Goal: Task Accomplishment & Management: Manage account settings

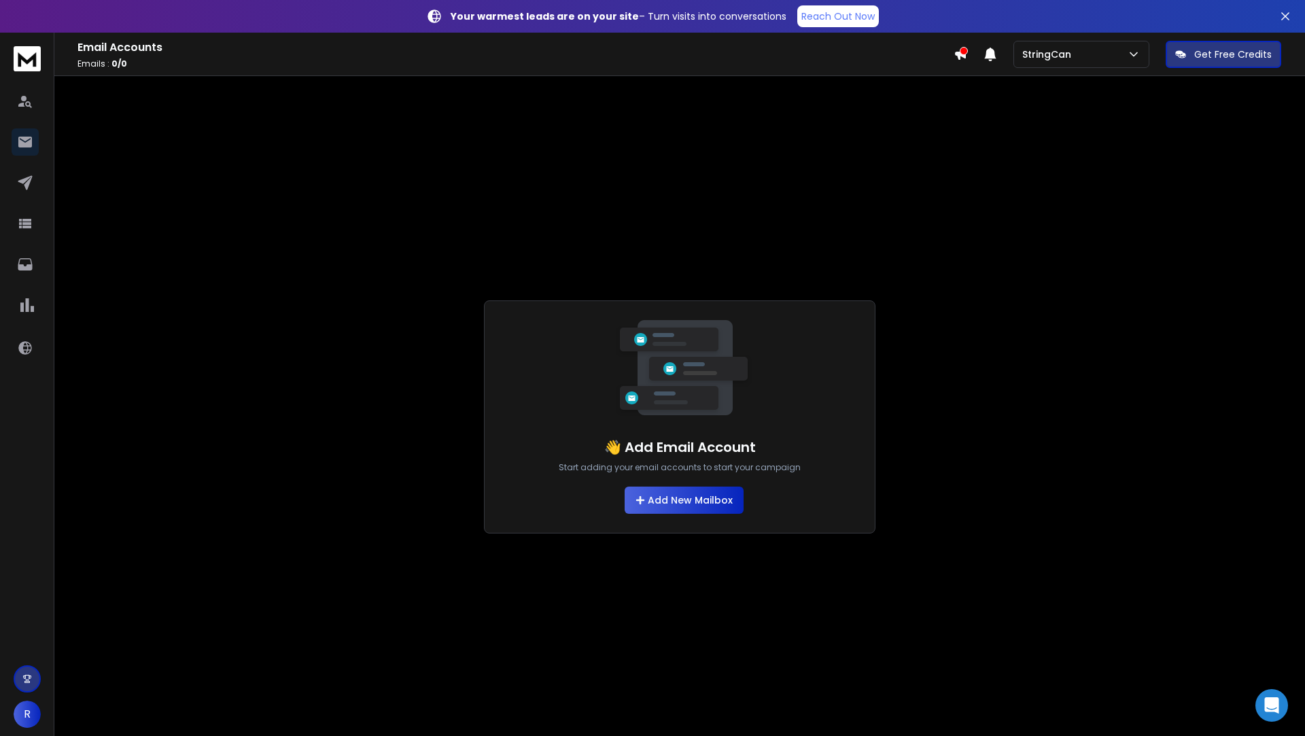
click at [663, 512] on button "Add New Mailbox" at bounding box center [684, 500] width 119 height 27
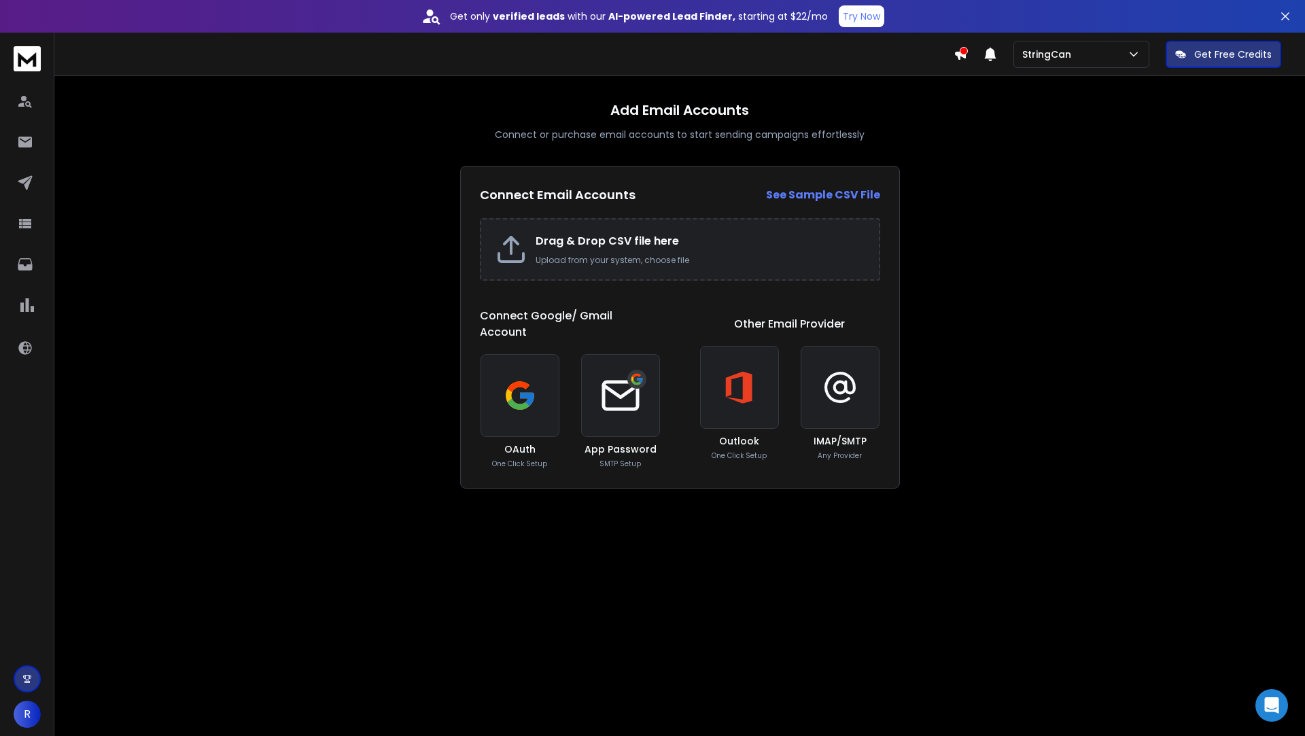
click at [749, 385] on icon at bounding box center [738, 387] width 27 height 32
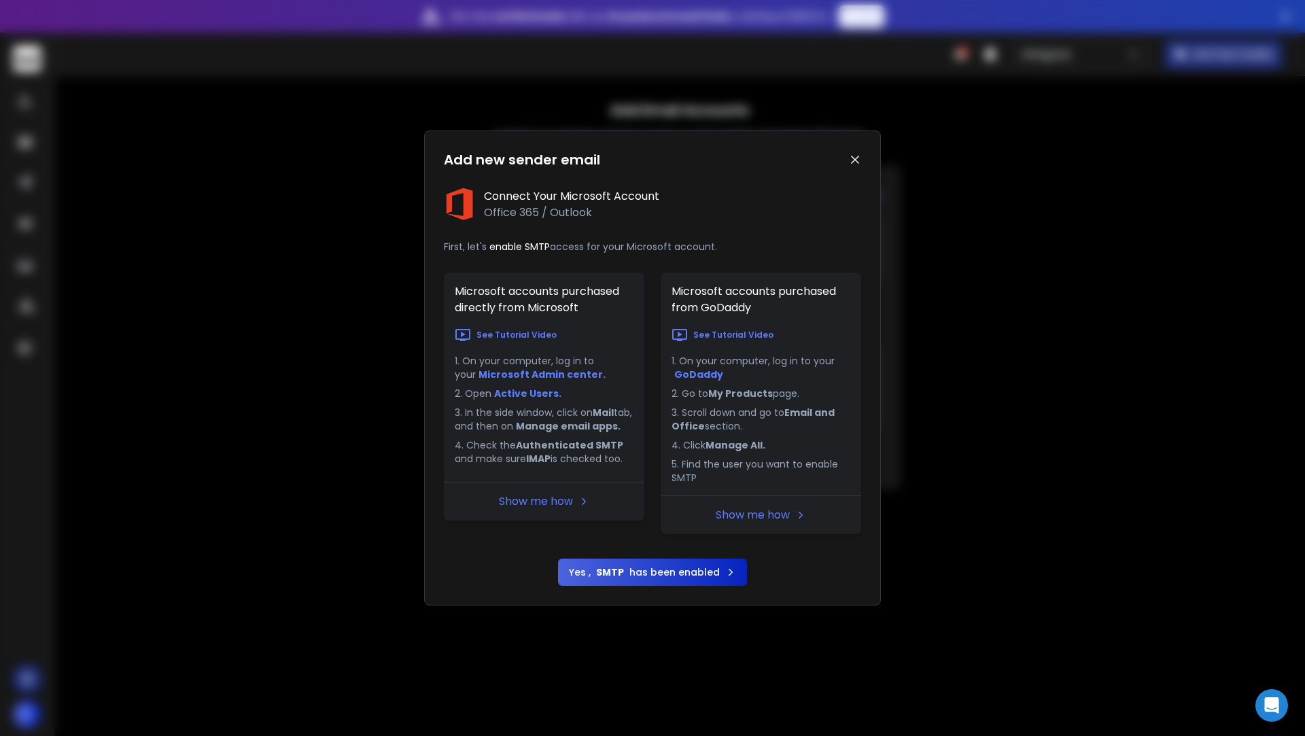
click at [618, 588] on div "Add new sender email Connect Your Microsoft Account Office 365 / Outlook First,…" at bounding box center [652, 367] width 457 height 475
click at [602, 573] on b "SMTP" at bounding box center [610, 572] width 28 height 14
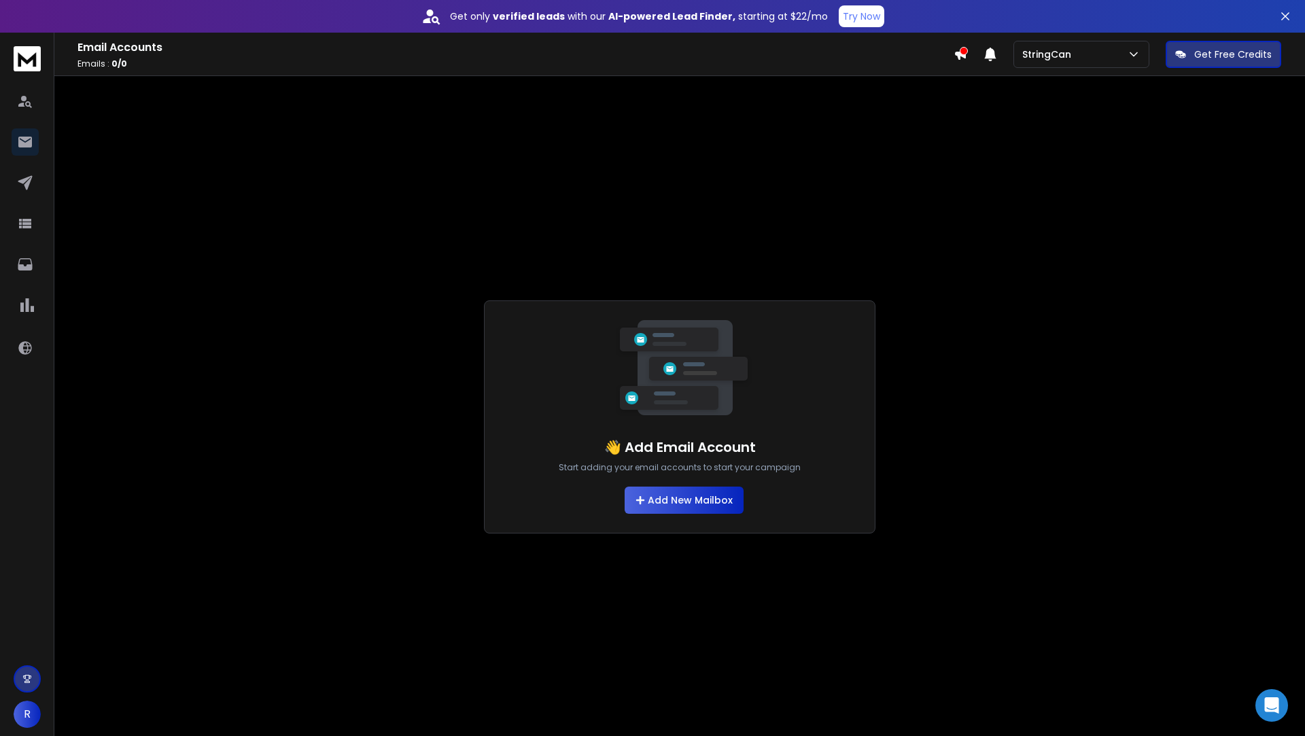
click at [714, 506] on button "Add New Mailbox" at bounding box center [684, 500] width 119 height 27
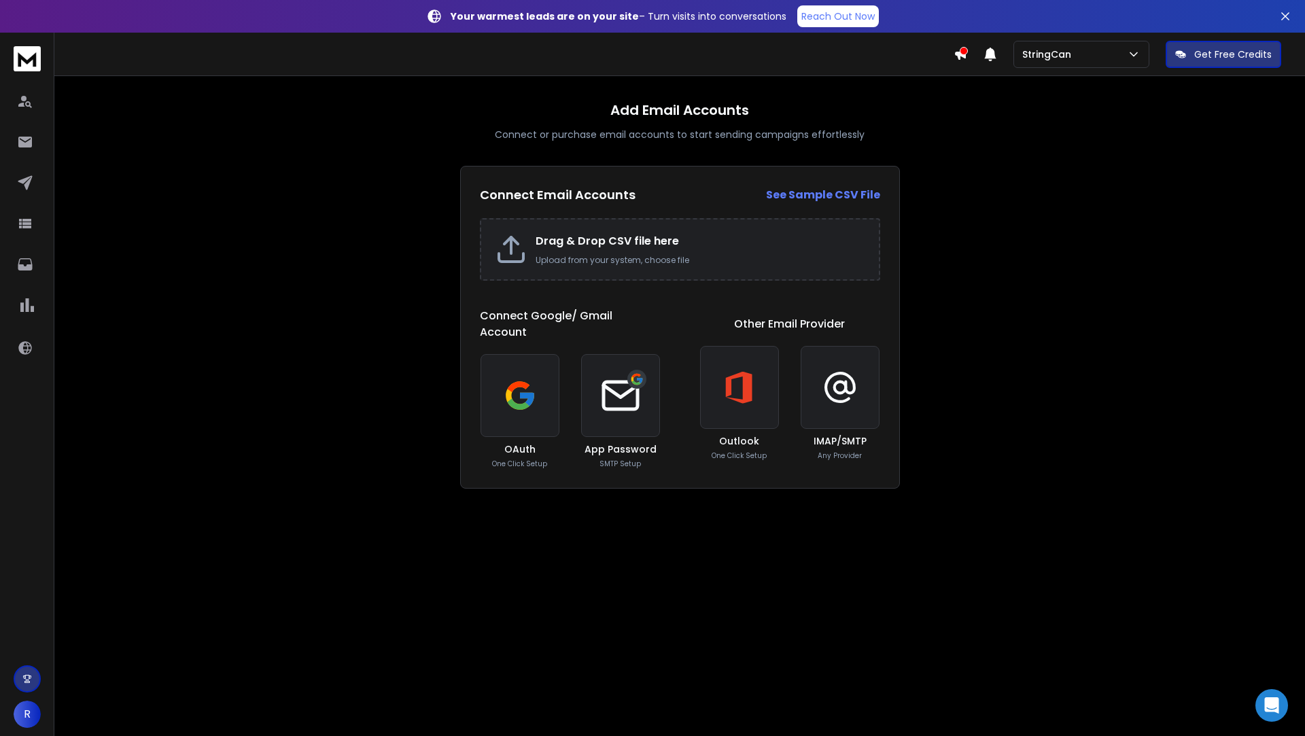
click at [740, 412] on div at bounding box center [739, 387] width 79 height 83
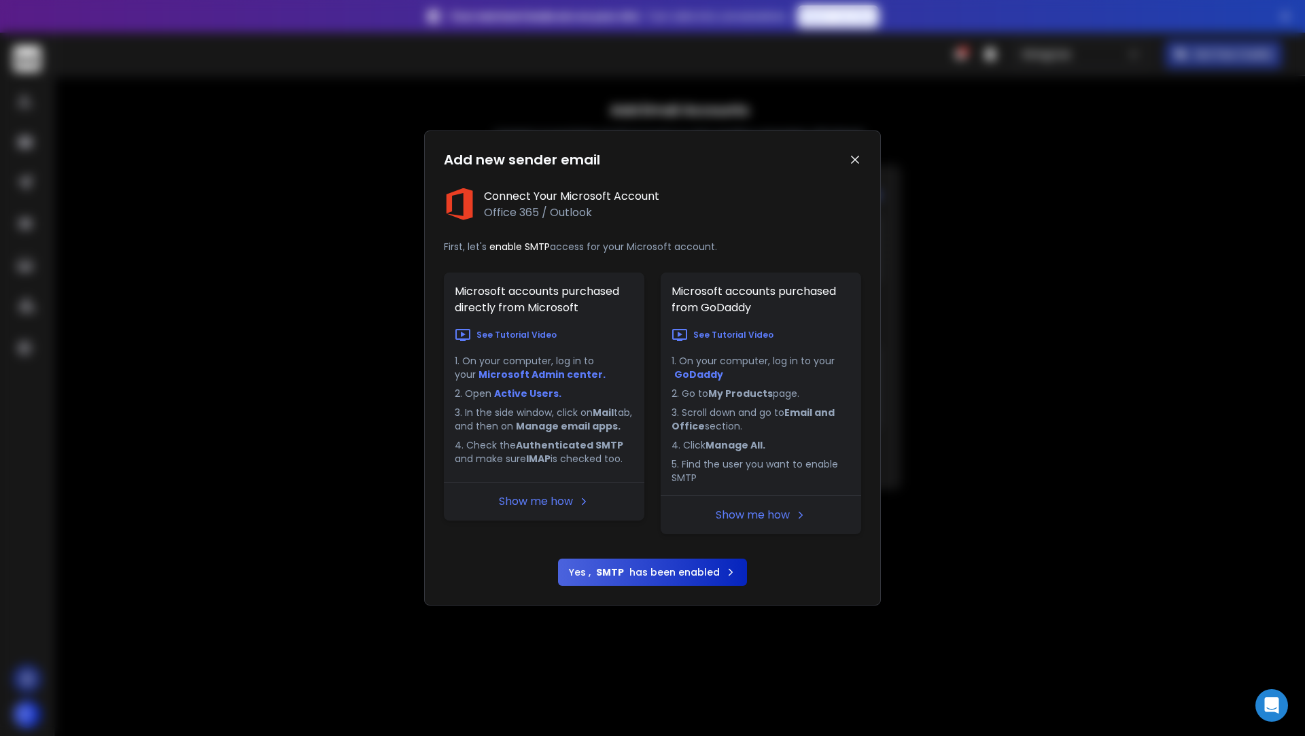
click at [678, 579] on button "Yes , SMTP has been enabled" at bounding box center [652, 572] width 189 height 27
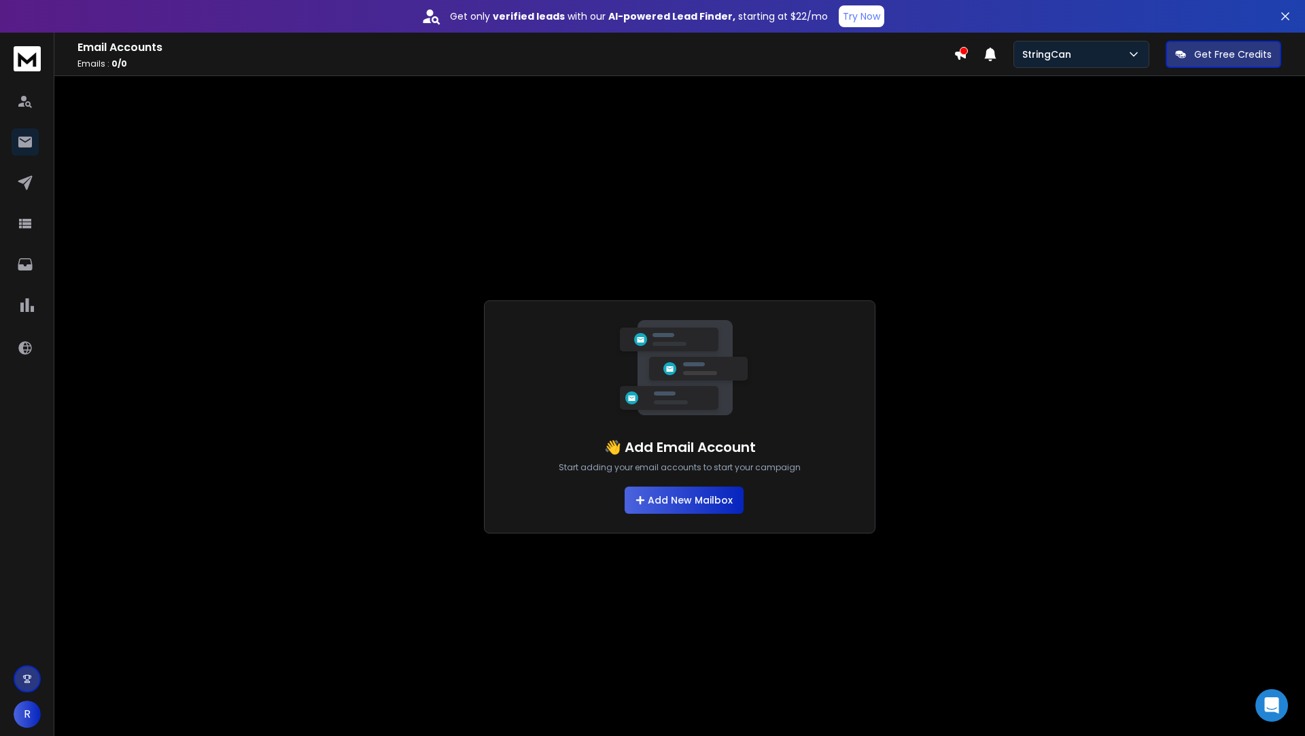
click at [1076, 56] on p "StringCan" at bounding box center [1049, 55] width 54 height 14
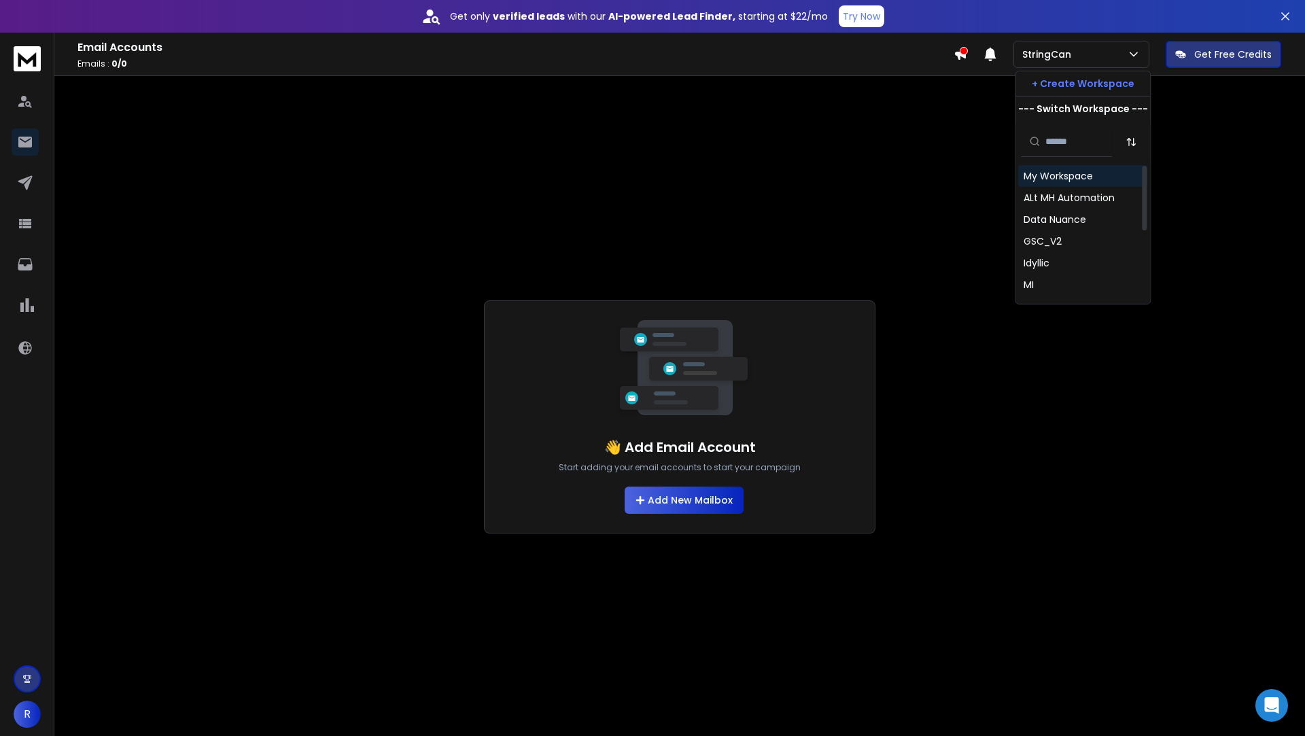
click at [1059, 171] on div "My Workspace" at bounding box center [1057, 176] width 69 height 14
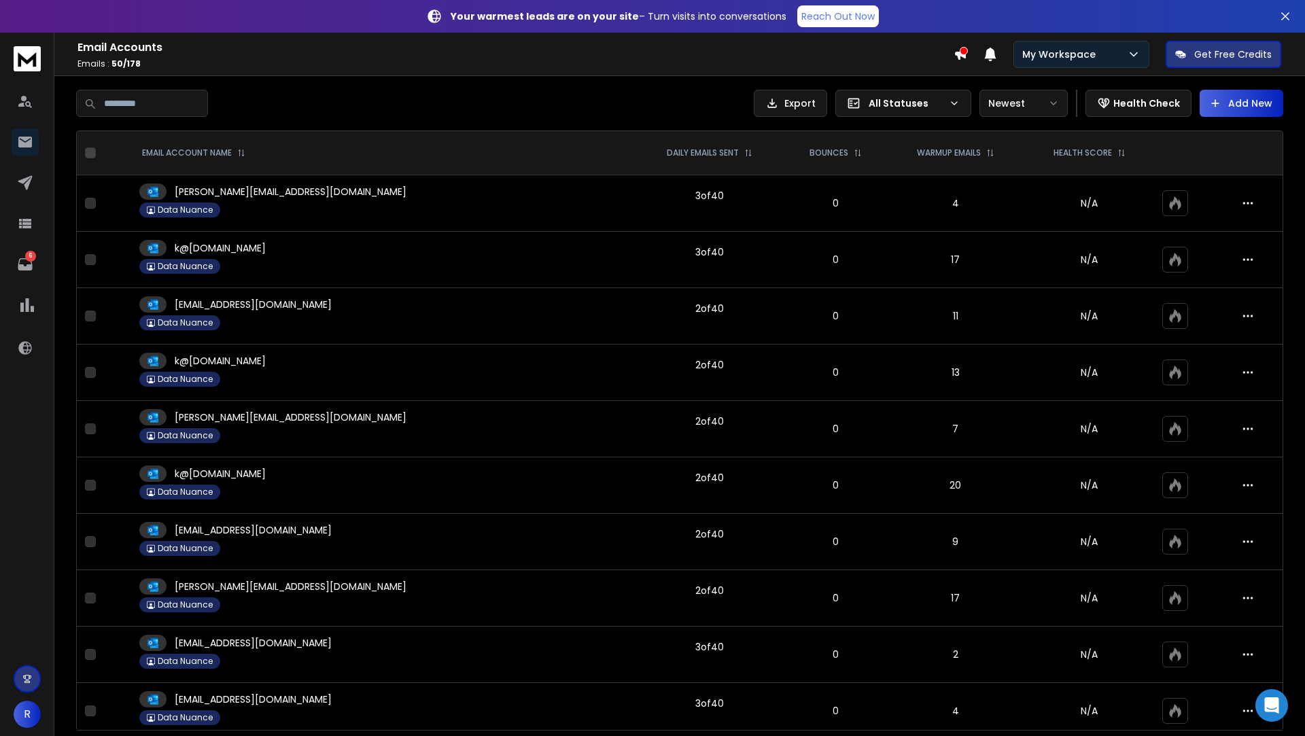
click at [1113, 55] on div "My Workspace" at bounding box center [1081, 55] width 118 height 14
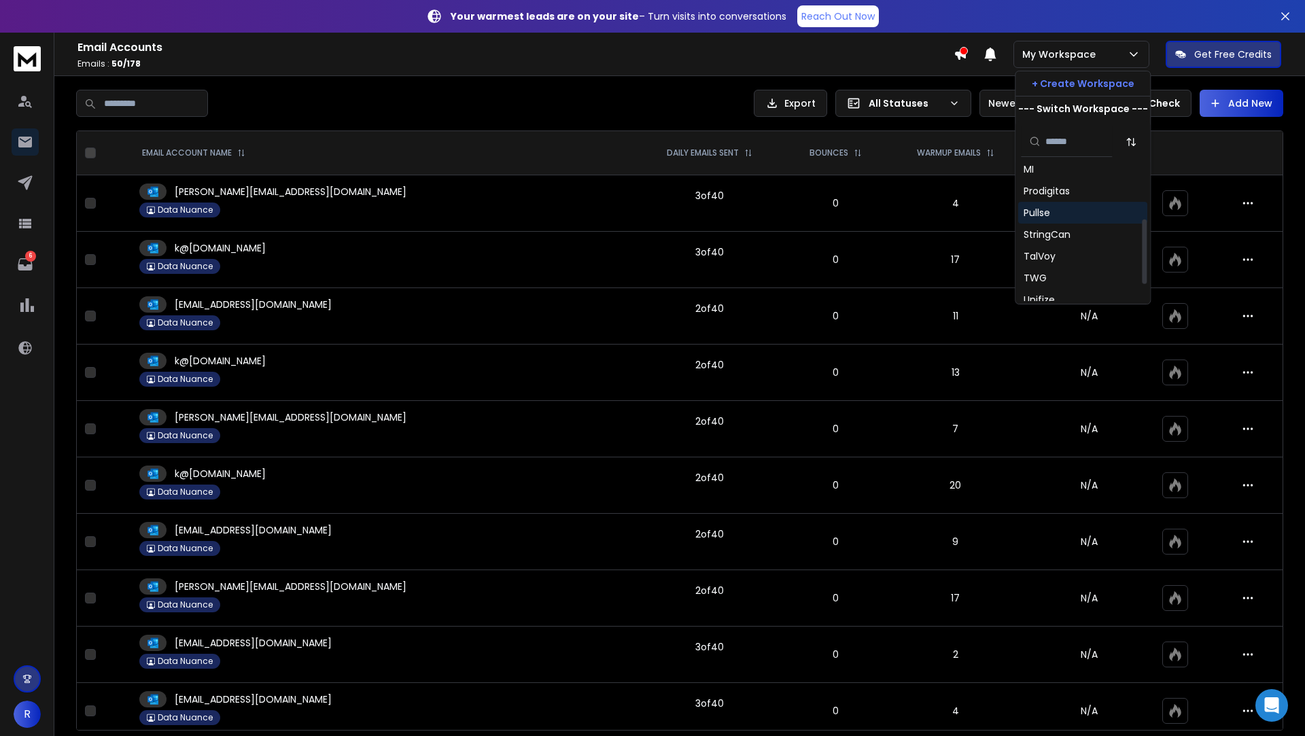
scroll to position [95, 0]
click at [1050, 256] on div "StringCan" at bounding box center [1046, 255] width 47 height 14
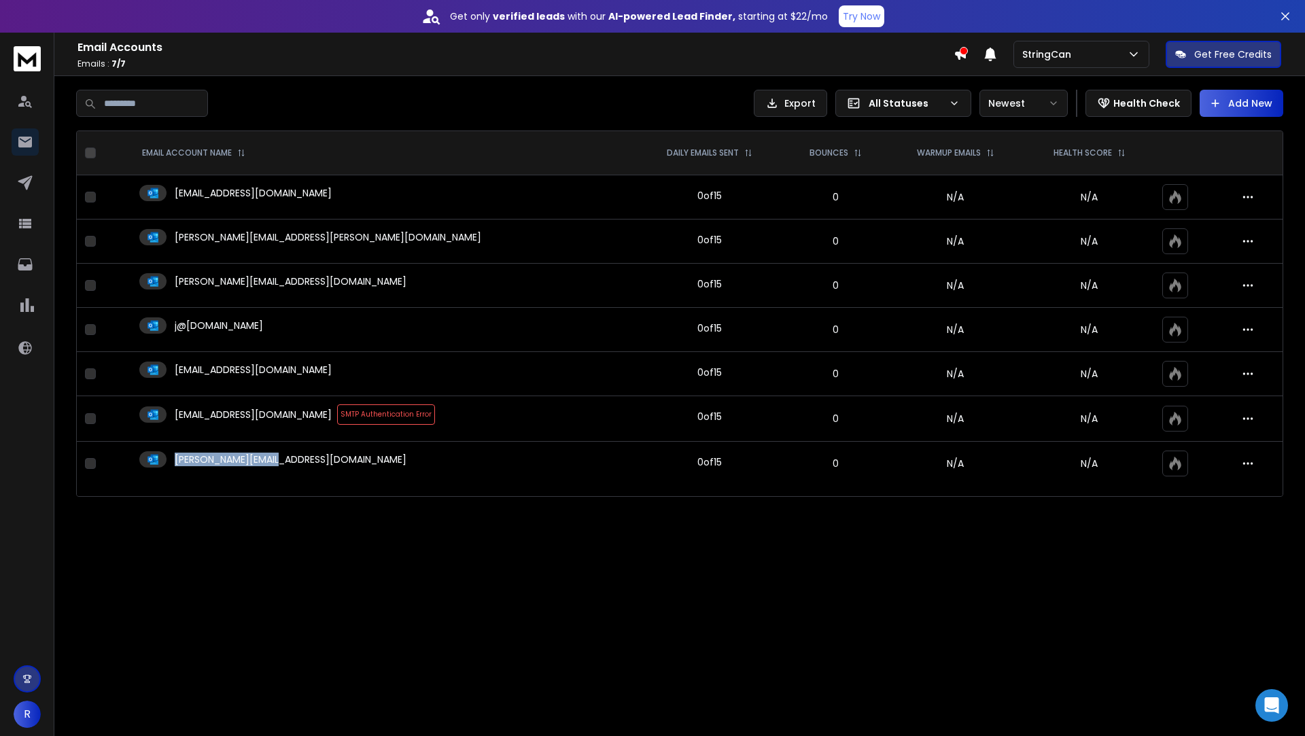
copy p "[PERSON_NAME][EMAIL_ADDRESS][DOMAIN_NAME]"
drag, startPoint x: 286, startPoint y: 457, endPoint x: 171, endPoint y: 449, distance: 115.1
click at [171, 451] on div "[PERSON_NAME][EMAIL_ADDRESS][DOMAIN_NAME]" at bounding box center [383, 459] width 488 height 16
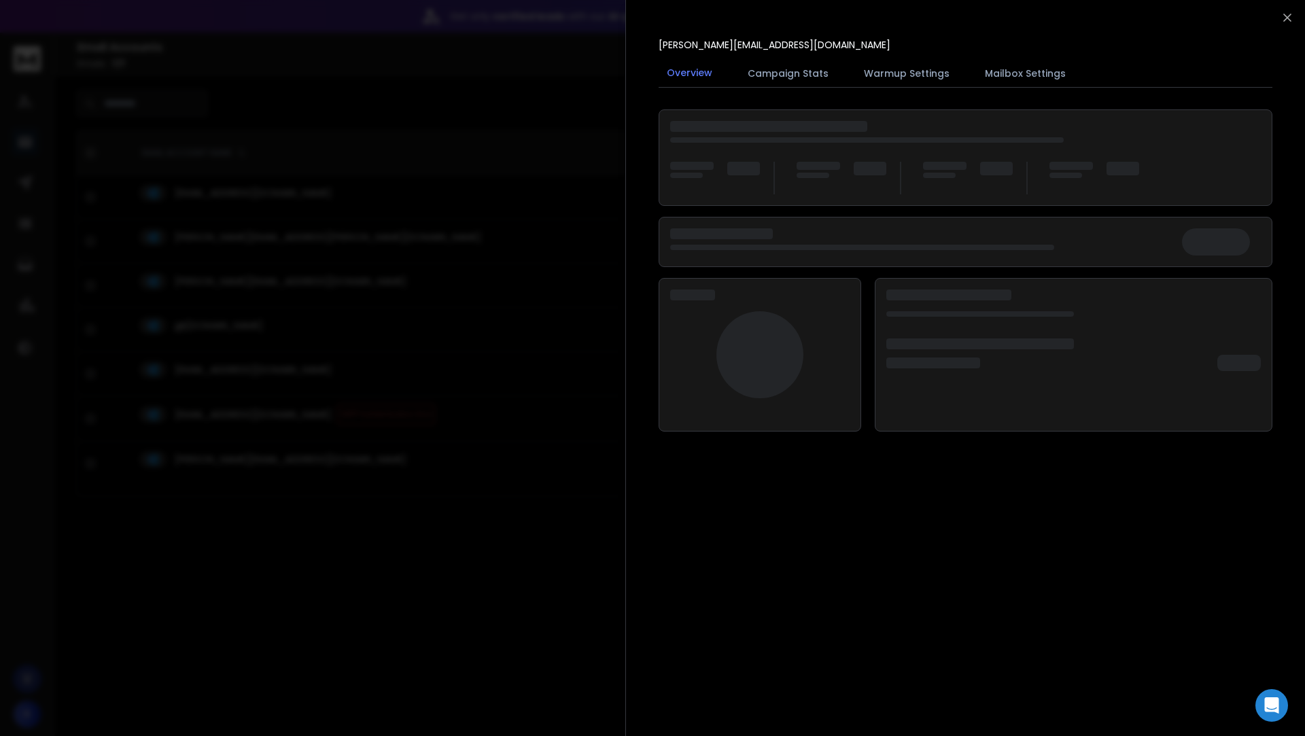
click at [200, 637] on div at bounding box center [652, 368] width 1305 height 736
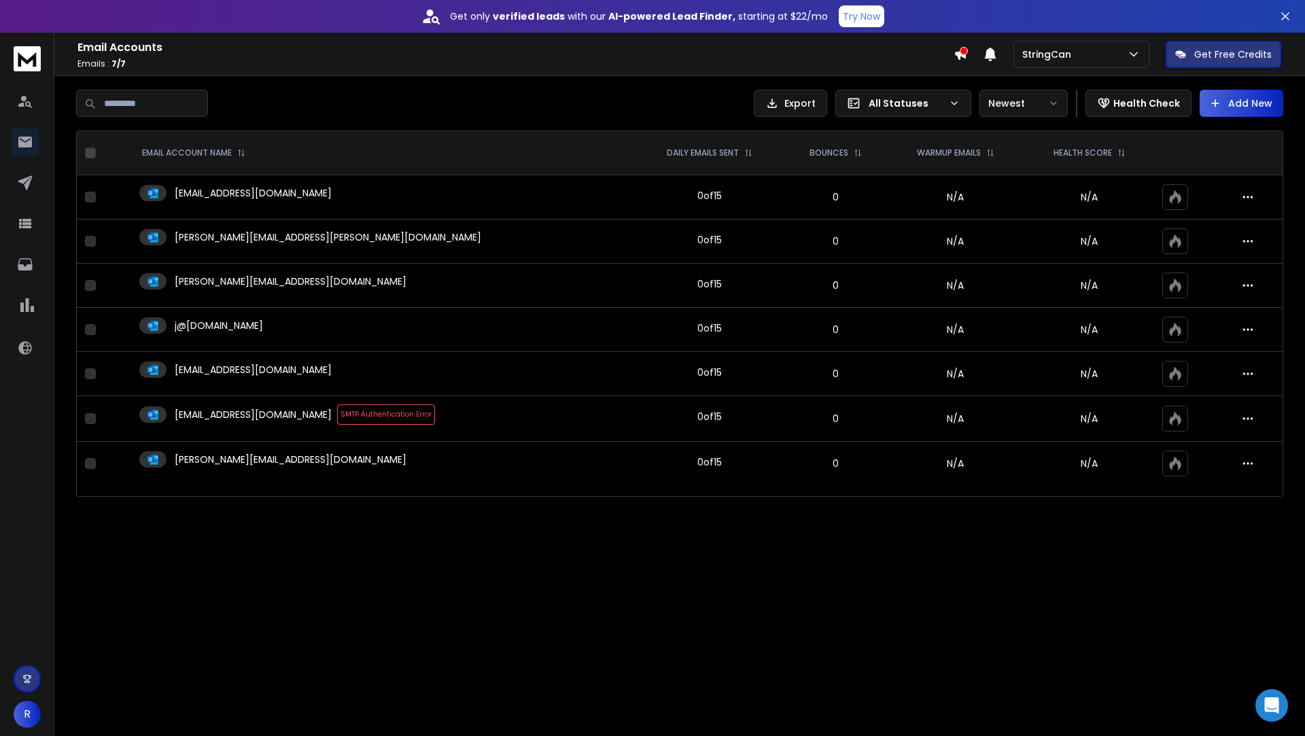
click at [239, 340] on td "j@stringcanmail.com" at bounding box center [383, 330] width 504 height 44
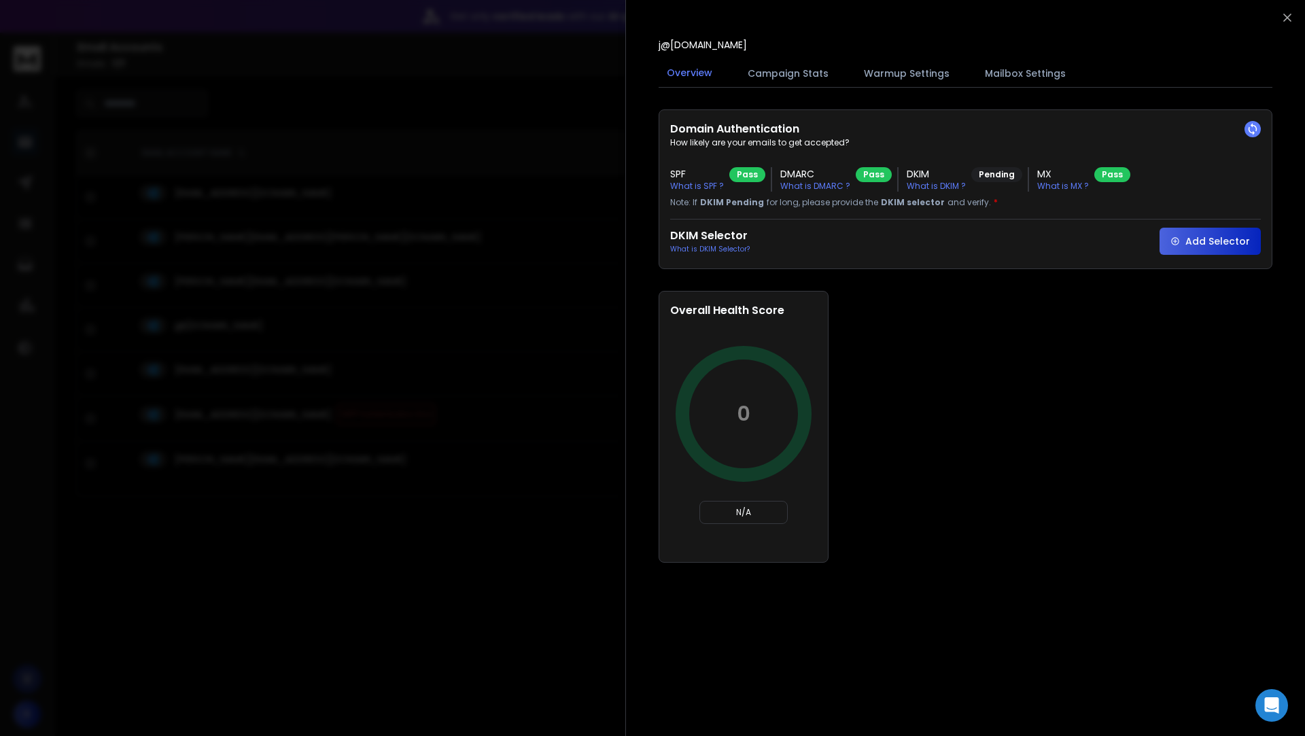
click at [1013, 63] on button "Mailbox Settings" at bounding box center [1025, 73] width 97 height 30
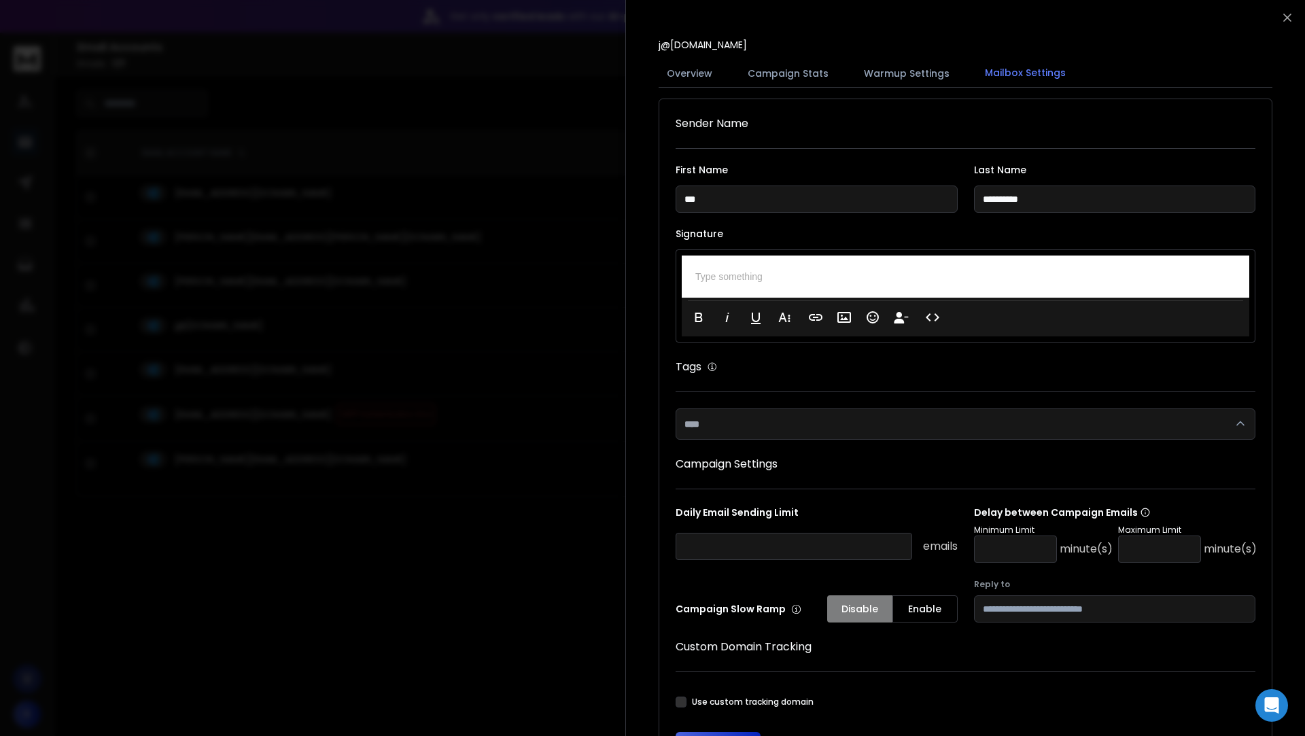
scroll to position [77, 0]
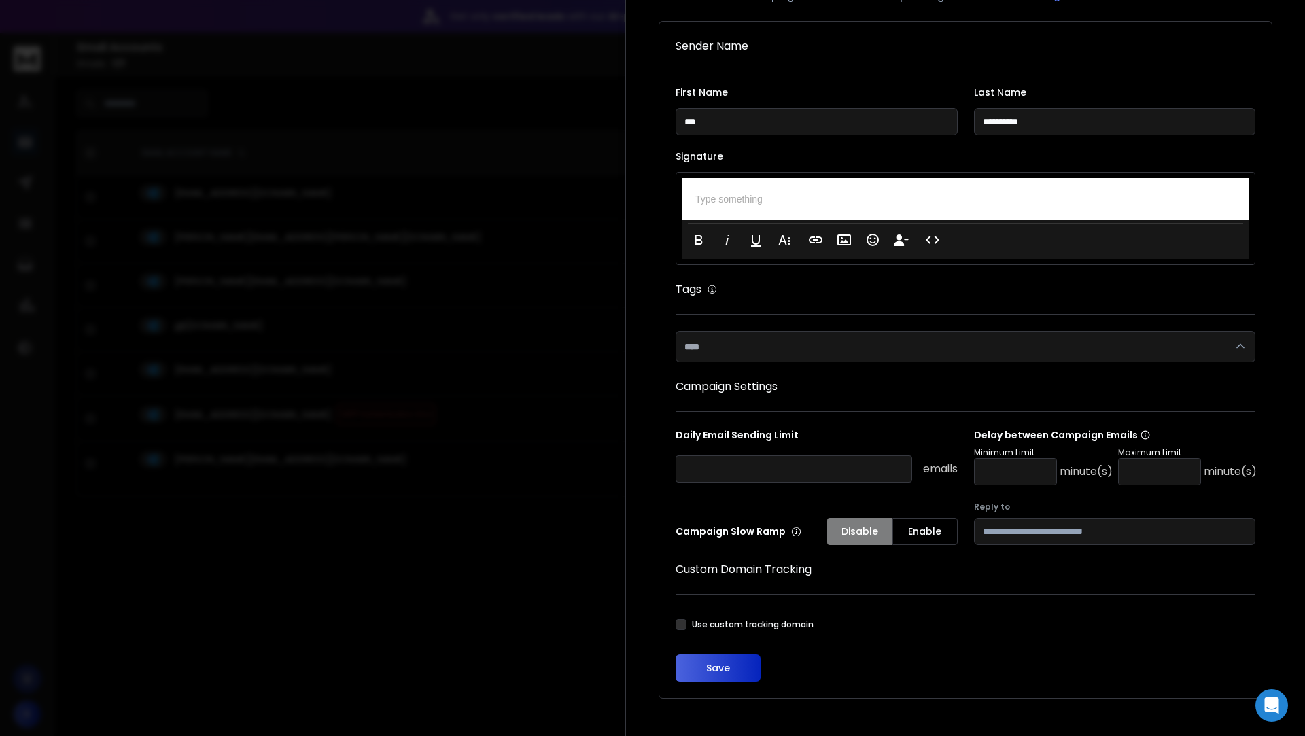
click at [682, 622] on button "Reply to" at bounding box center [680, 624] width 11 height 11
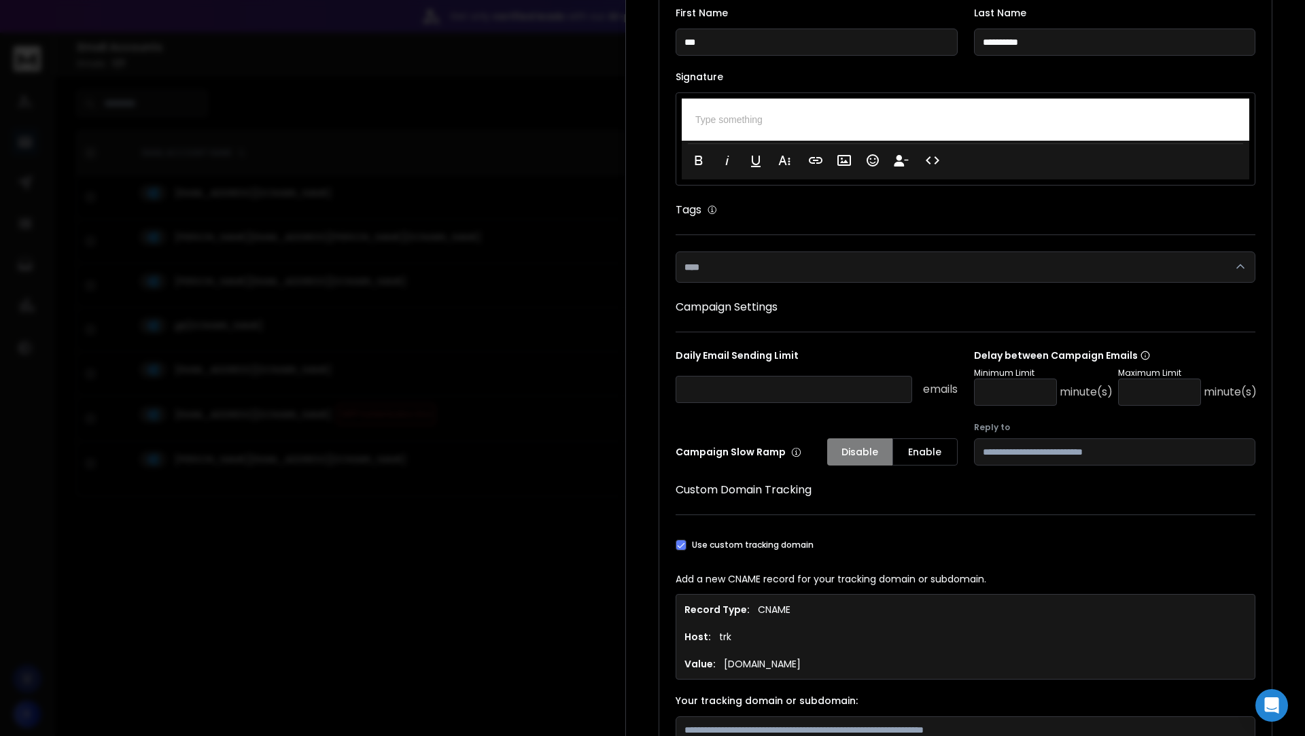
scroll to position [219, 0]
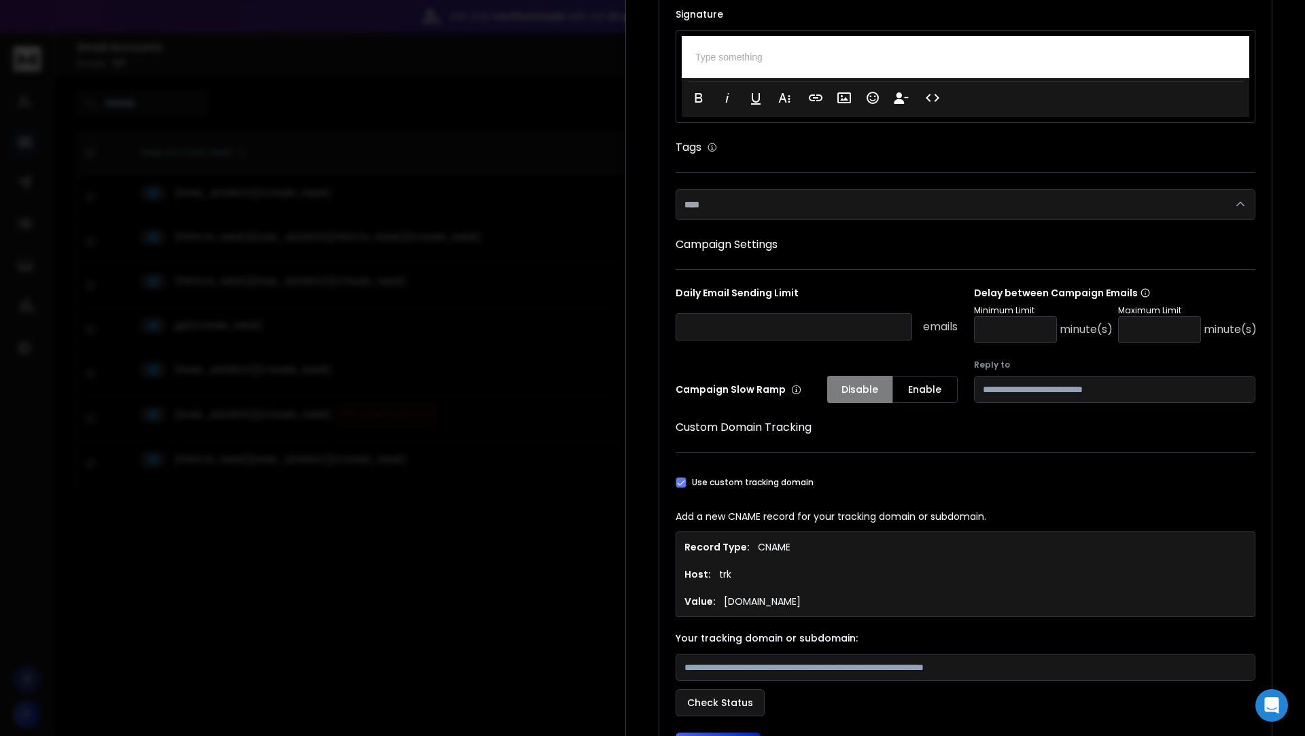
drag, startPoint x: 824, startPoint y: 608, endPoint x: 722, endPoint y: 599, distance: 102.9
click at [722, 599] on div "Record Type: CNAME Host: trk Value: custom.trkly.net" at bounding box center [965, 574] width 580 height 86
copy p "custom.trkly.net"
